Goal: Check status

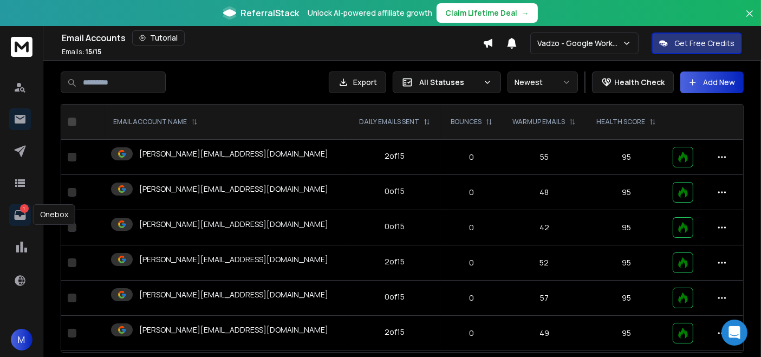
click at [16, 207] on link "1" at bounding box center [20, 215] width 22 height 22
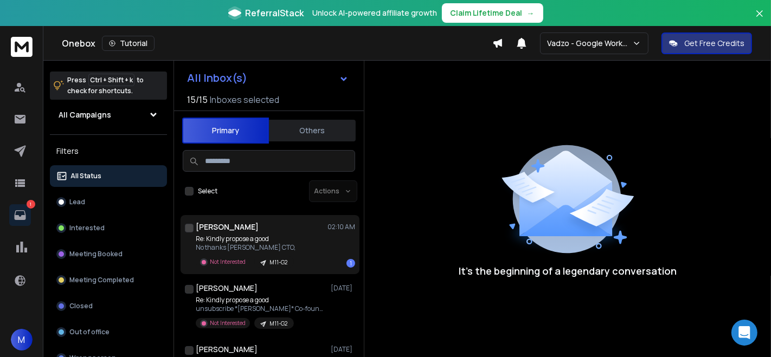
click at [301, 230] on div "[PERSON_NAME] 02:10 AM" at bounding box center [275, 227] width 159 height 11
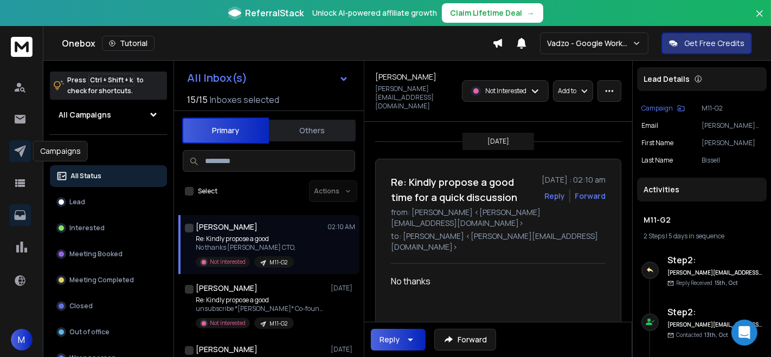
click at [21, 146] on icon at bounding box center [20, 151] width 13 height 13
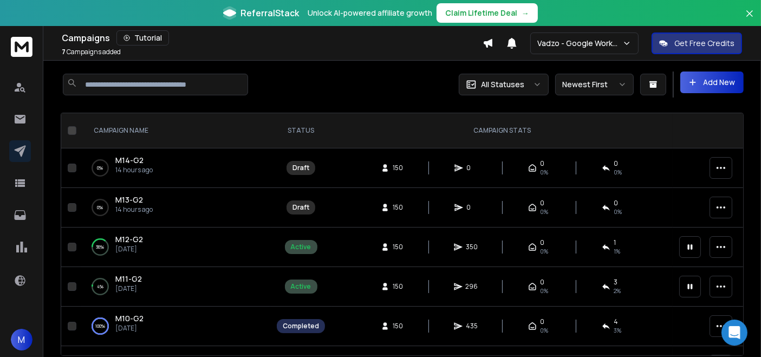
click at [352, 294] on div "150 296 0 0% 3 2 %" at bounding box center [502, 286] width 328 height 17
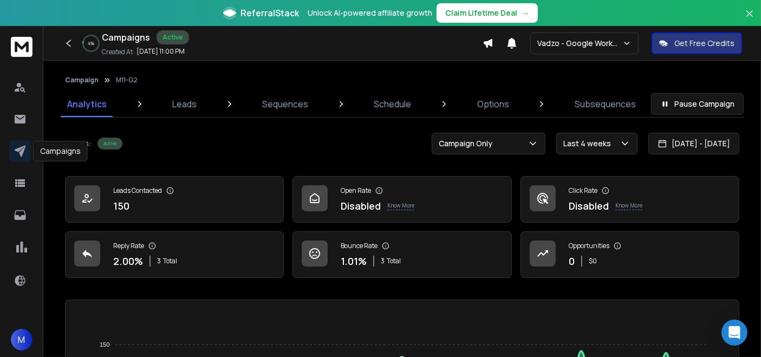
click at [12, 148] on link at bounding box center [20, 151] width 22 height 22
